Goal: Task Accomplishment & Management: Manage account settings

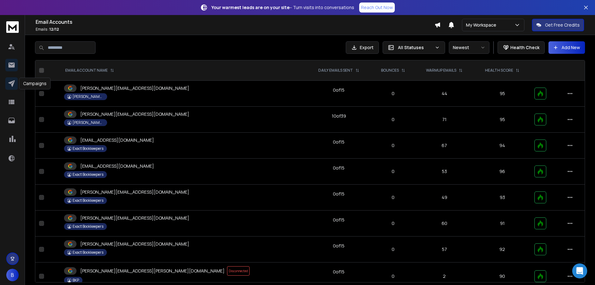
click at [12, 84] on icon at bounding box center [11, 83] width 7 height 7
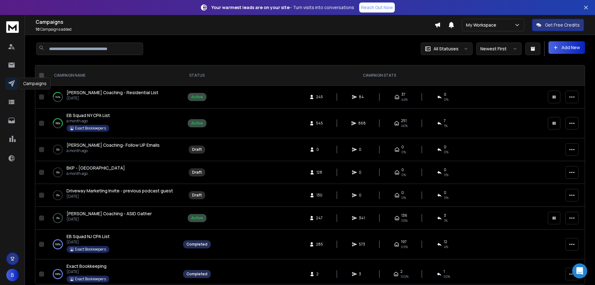
click at [86, 117] on span "EB Squad NY CPA List" at bounding box center [88, 115] width 43 height 6
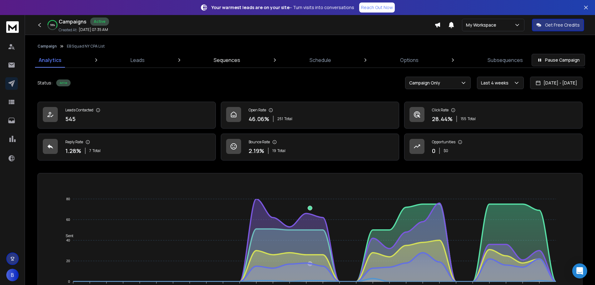
click at [215, 62] on p "Sequences" at bounding box center [227, 60] width 27 height 8
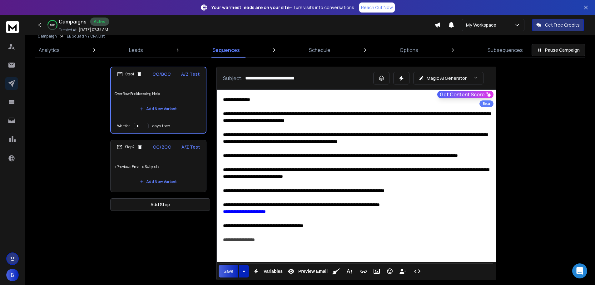
scroll to position [14, 0]
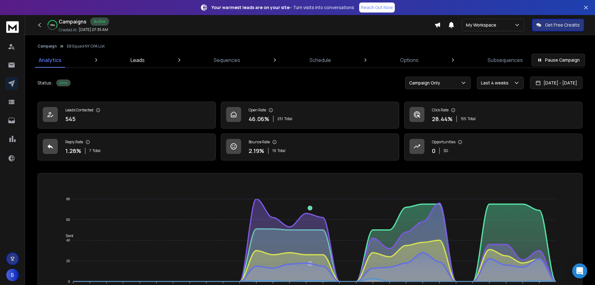
click at [141, 63] on p "Leads" at bounding box center [138, 60] width 14 height 8
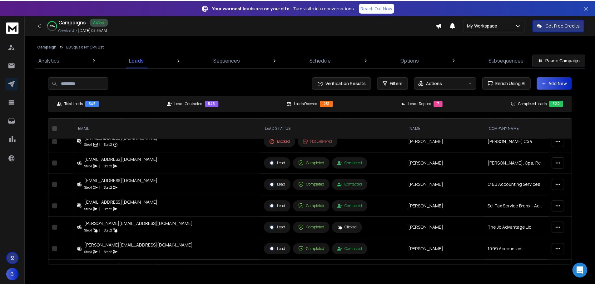
scroll to position [540, 0]
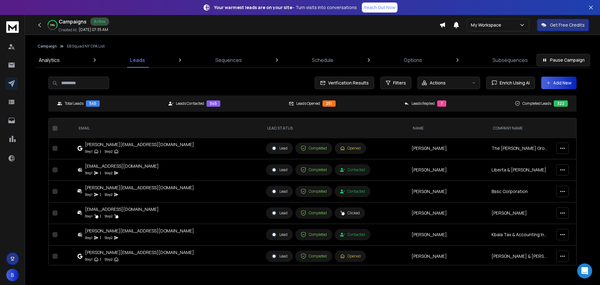
click at [49, 63] on p "Analytics" at bounding box center [49, 60] width 21 height 8
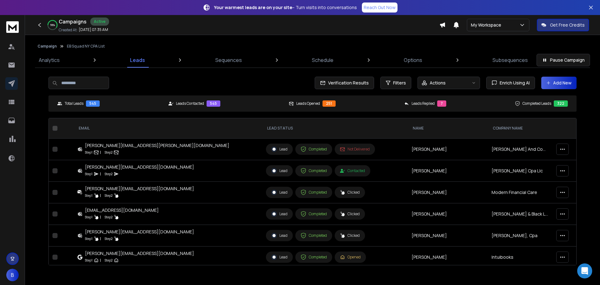
click at [48, 45] on button "Campaign" at bounding box center [47, 46] width 19 height 5
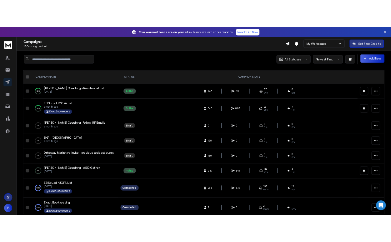
scroll to position [55, 0]
